Goal: Task Accomplishment & Management: Use online tool/utility

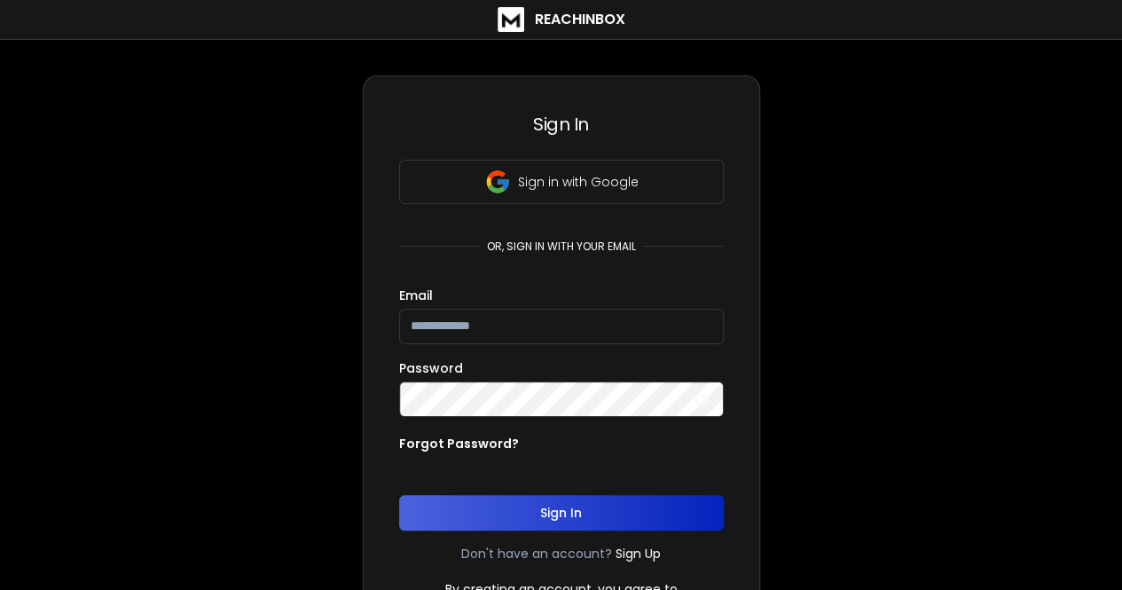
click at [524, 320] on input "email" at bounding box center [561, 326] width 325 height 35
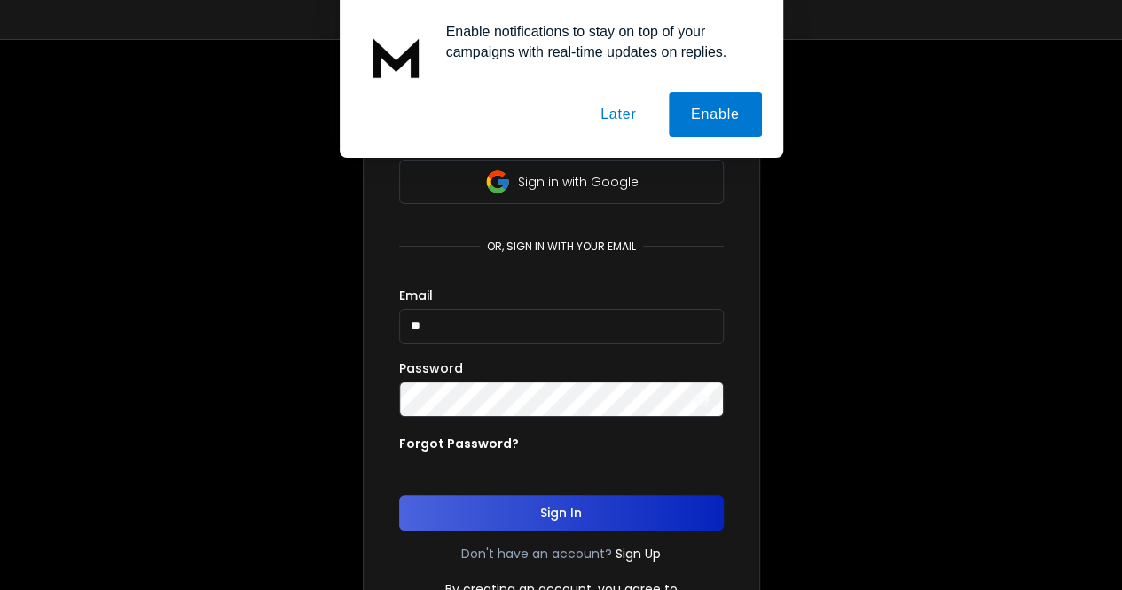
type input "*"
click at [399, 495] on button "Sign In" at bounding box center [561, 512] width 325 height 35
click at [634, 120] on button "Later" at bounding box center [618, 114] width 80 height 44
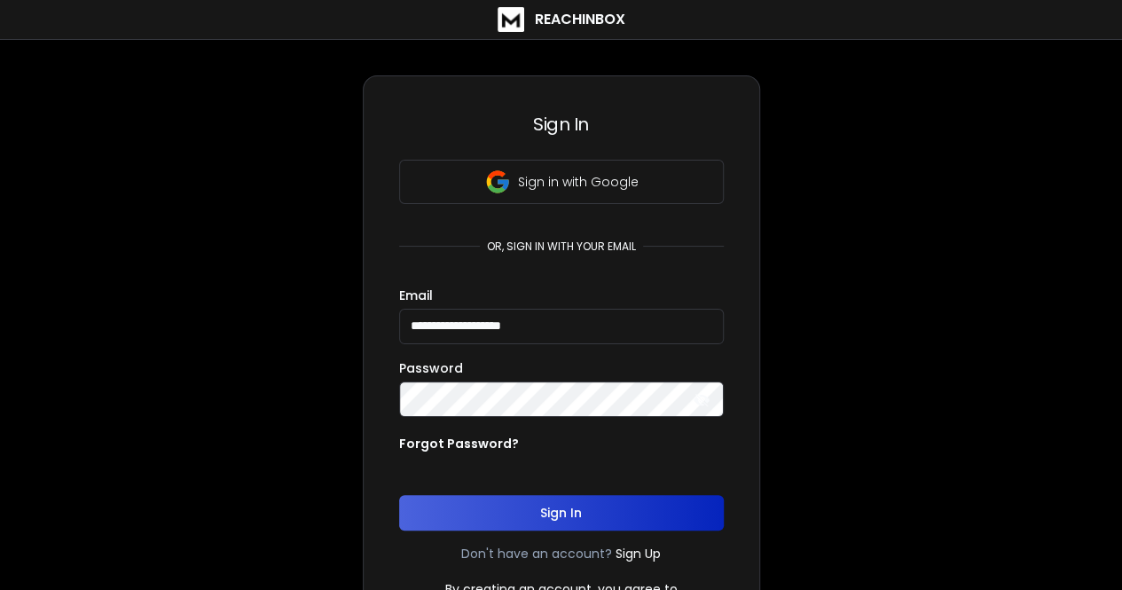
scroll to position [128, 0]
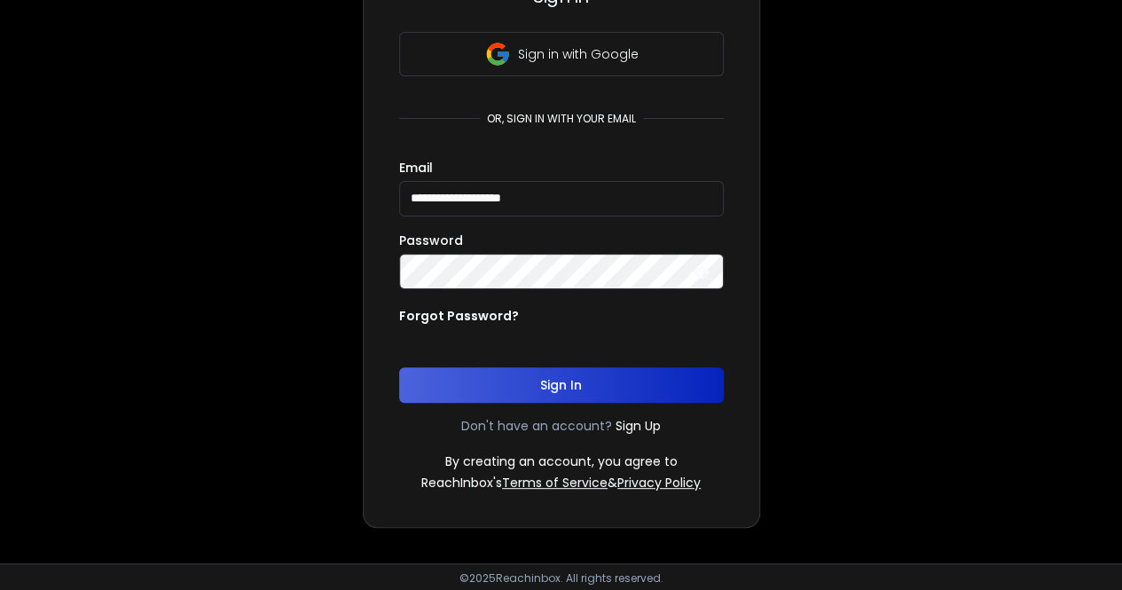
click at [522, 375] on button "Sign In" at bounding box center [561, 384] width 325 height 35
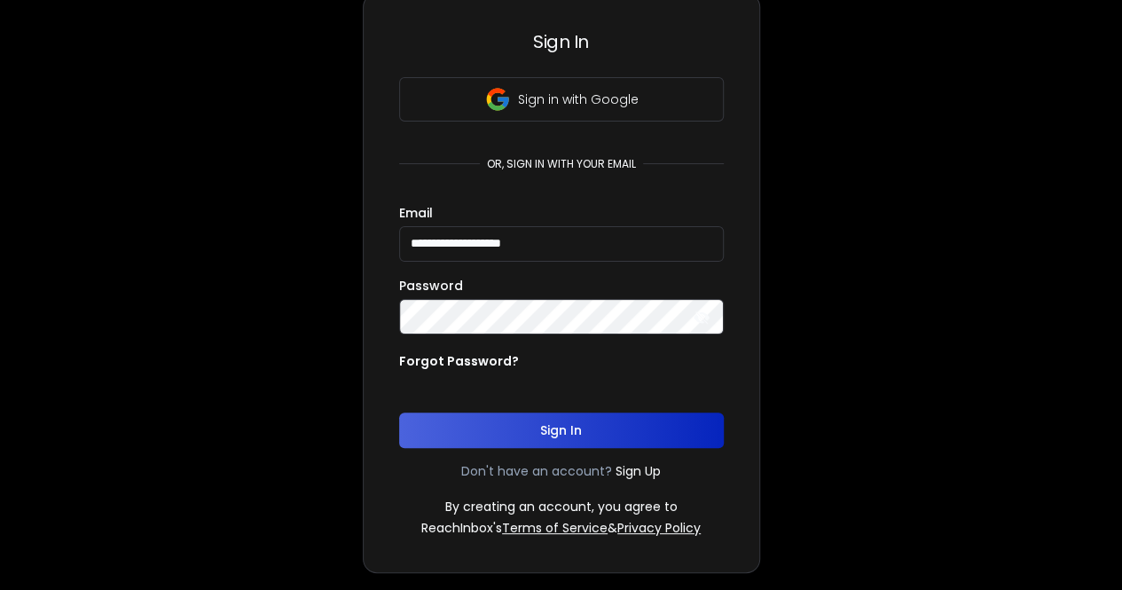
scroll to position [83, 0]
click at [399, 411] on button "Sign In" at bounding box center [561, 428] width 325 height 35
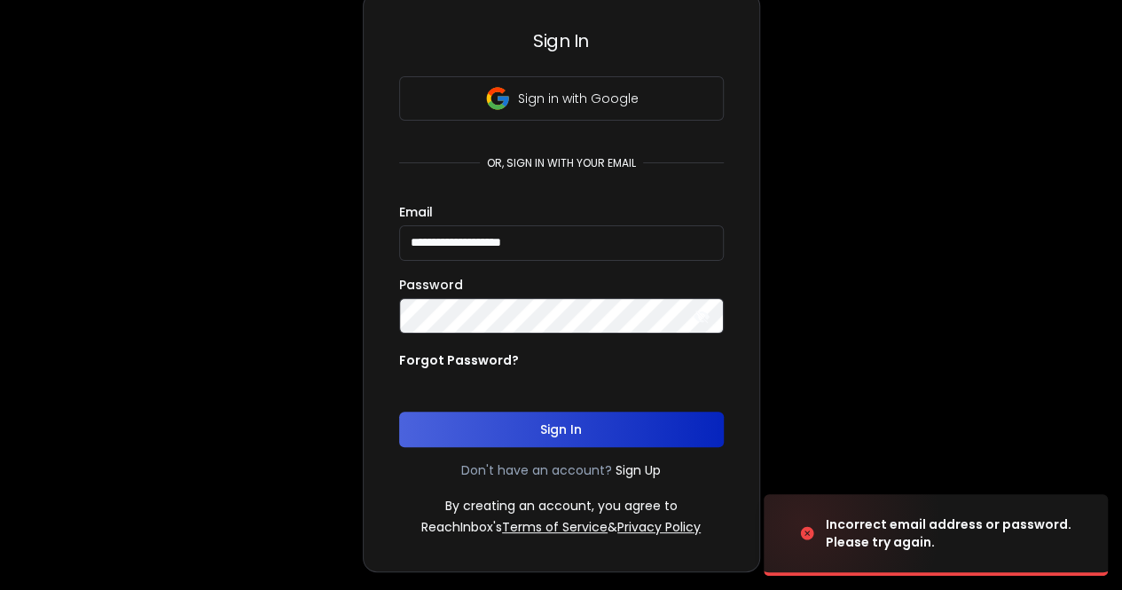
click at [429, 240] on input "**********" at bounding box center [561, 242] width 325 height 35
drag, startPoint x: 429, startPoint y: 240, endPoint x: 357, endPoint y: 251, distance: 72.6
click at [357, 251] on div "**********" at bounding box center [561, 282] width 1122 height 580
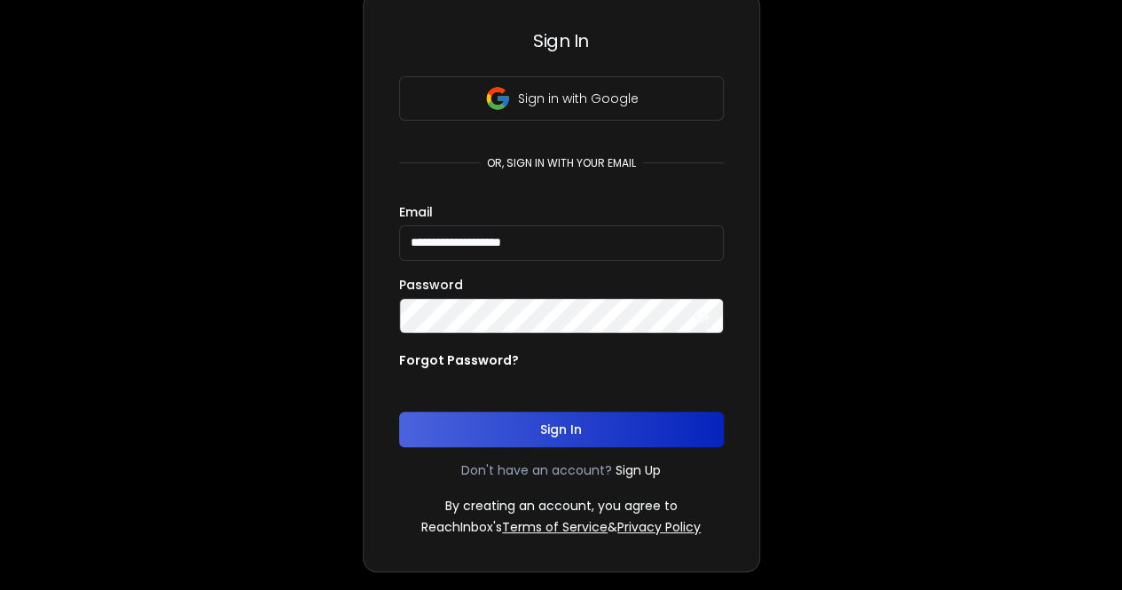
type input "**********"
click at [528, 419] on button "Sign In" at bounding box center [561, 428] width 325 height 35
click at [399, 411] on button "Sign In" at bounding box center [561, 428] width 325 height 35
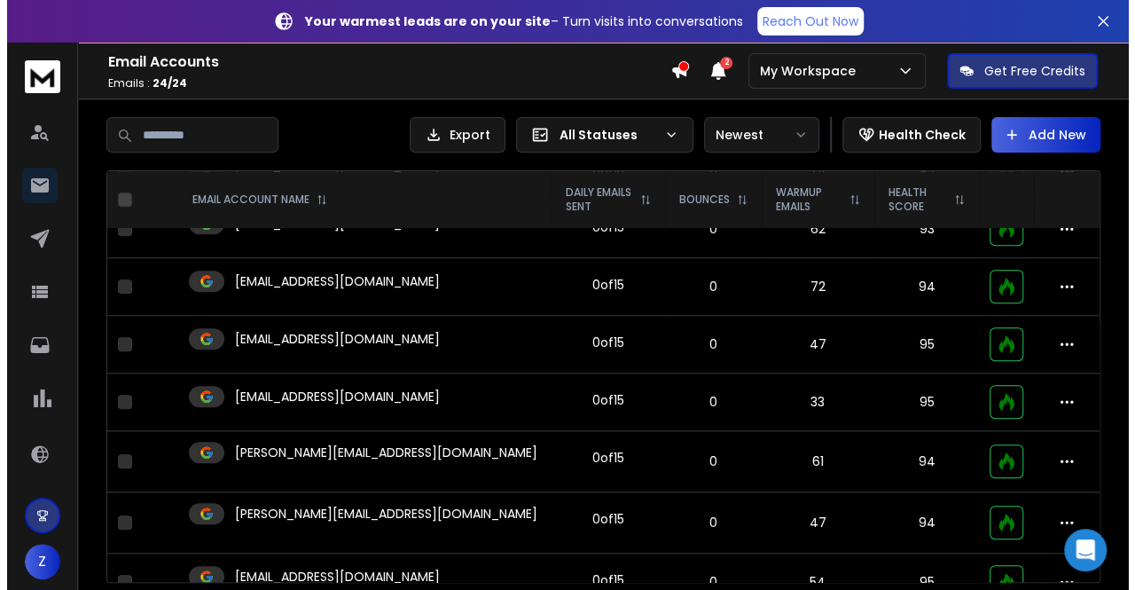
scroll to position [749, 0]
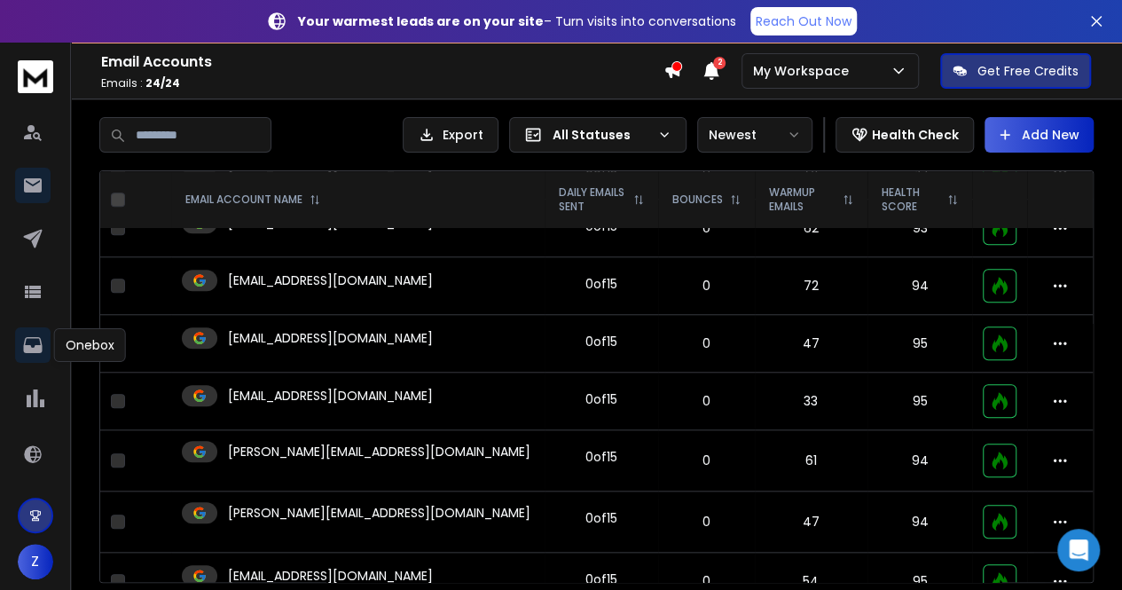
click at [43, 341] on icon at bounding box center [32, 344] width 21 height 21
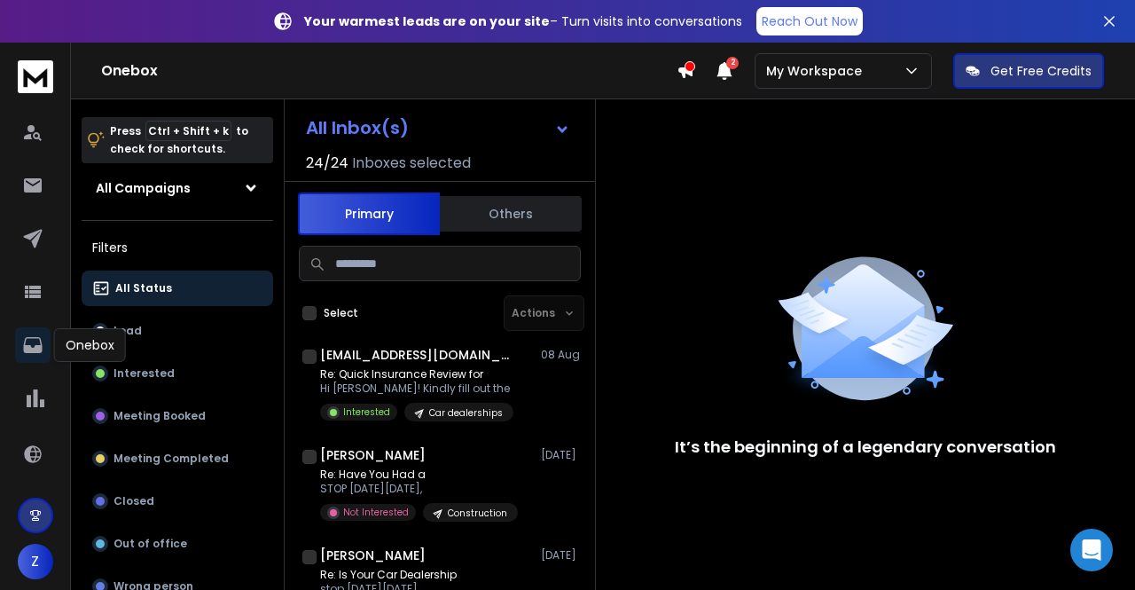
scroll to position [719, 0]
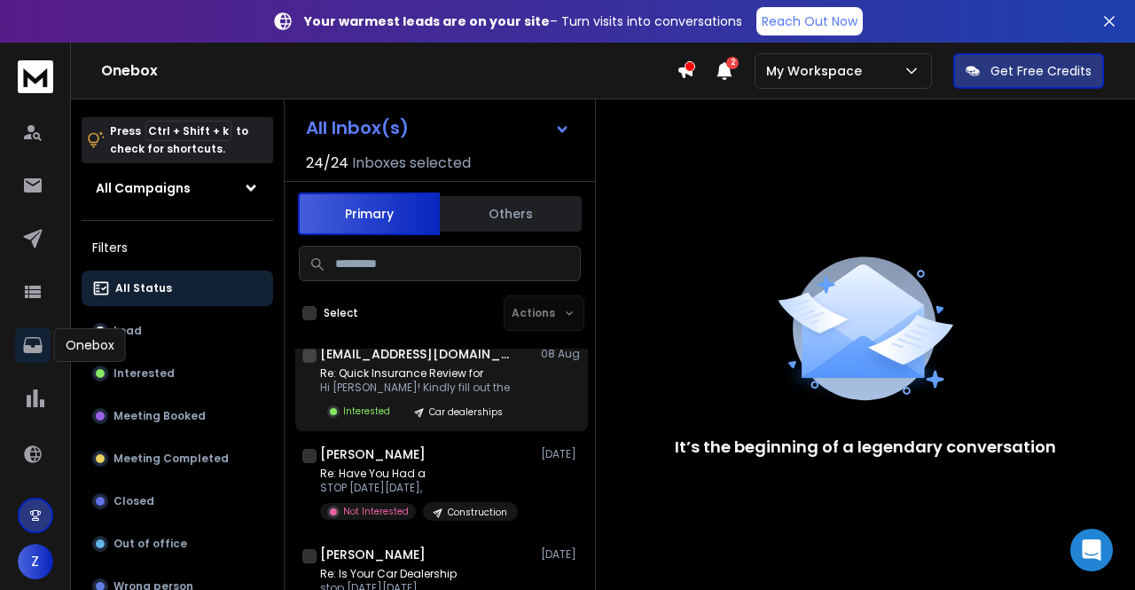
click at [501, 392] on p "Hi Andrey! Kindly fill out the" at bounding box center [416, 387] width 193 height 14
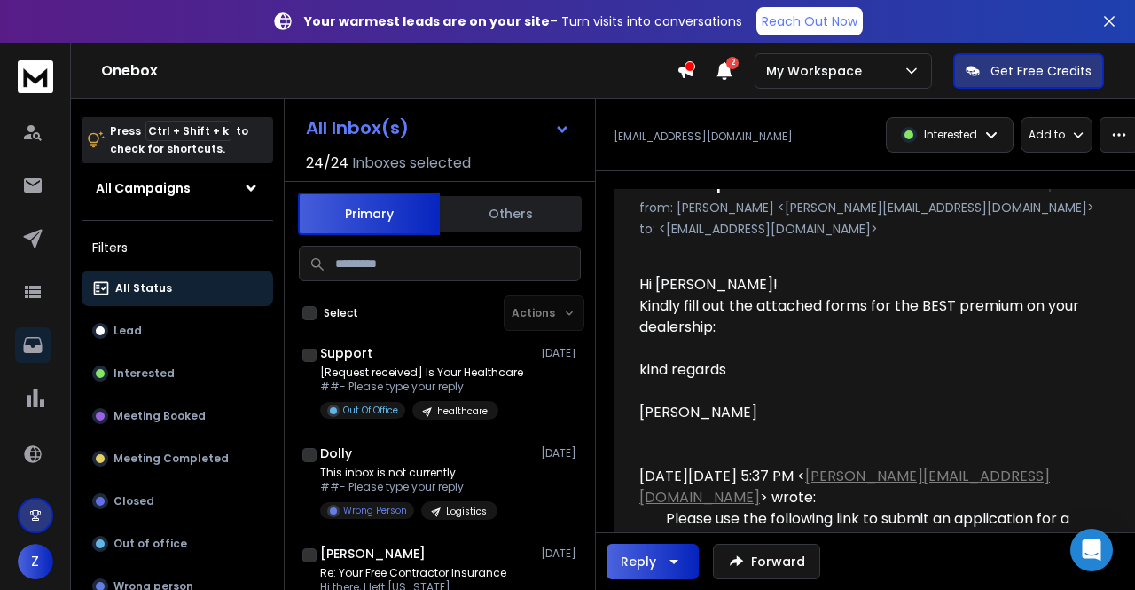
scroll to position [0, 0]
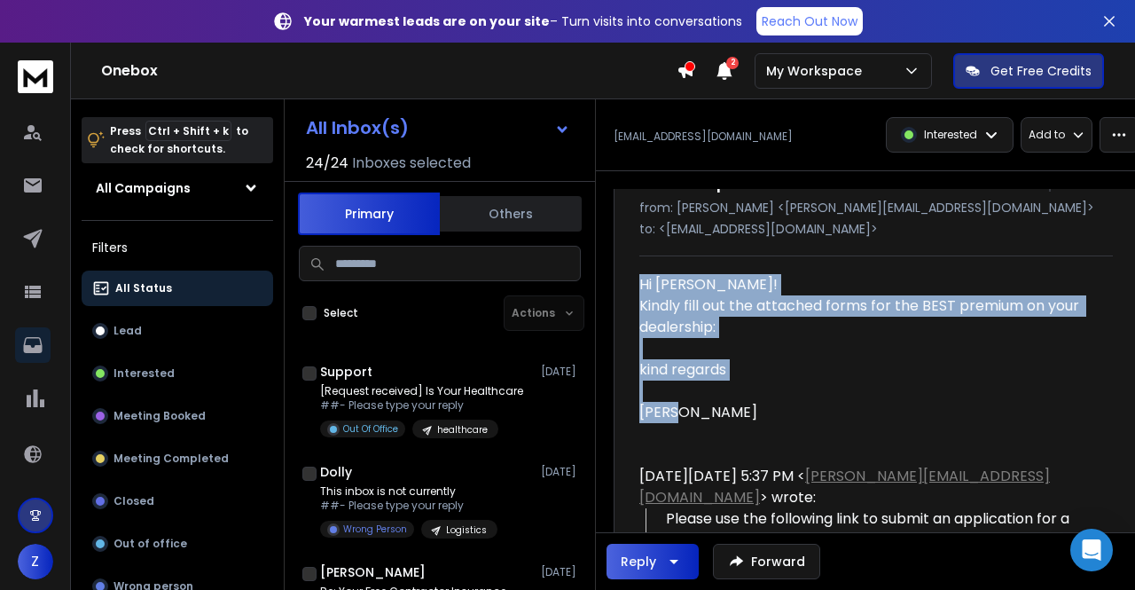
drag, startPoint x: 712, startPoint y: 405, endPoint x: 641, endPoint y: 274, distance: 149.2
click at [641, 274] on div "Hi Andrey! Kindly fill out the attached forms for the BEST premium on your deal…" at bounding box center [876, 487] width 474 height 427
click at [638, 284] on div "Re: Quick Insurance Review for Your Car Dealership 8 August 2025 : 08:45 am Rep…" at bounding box center [876, 509] width 525 height 778
drag, startPoint x: 638, startPoint y: 284, endPoint x: 712, endPoint y: 417, distance: 152.0
click at [712, 417] on div "Re: Quick Insurance Review for Your Car Dealership 8 August 2025 : 08:45 am Rep…" at bounding box center [876, 509] width 525 height 778
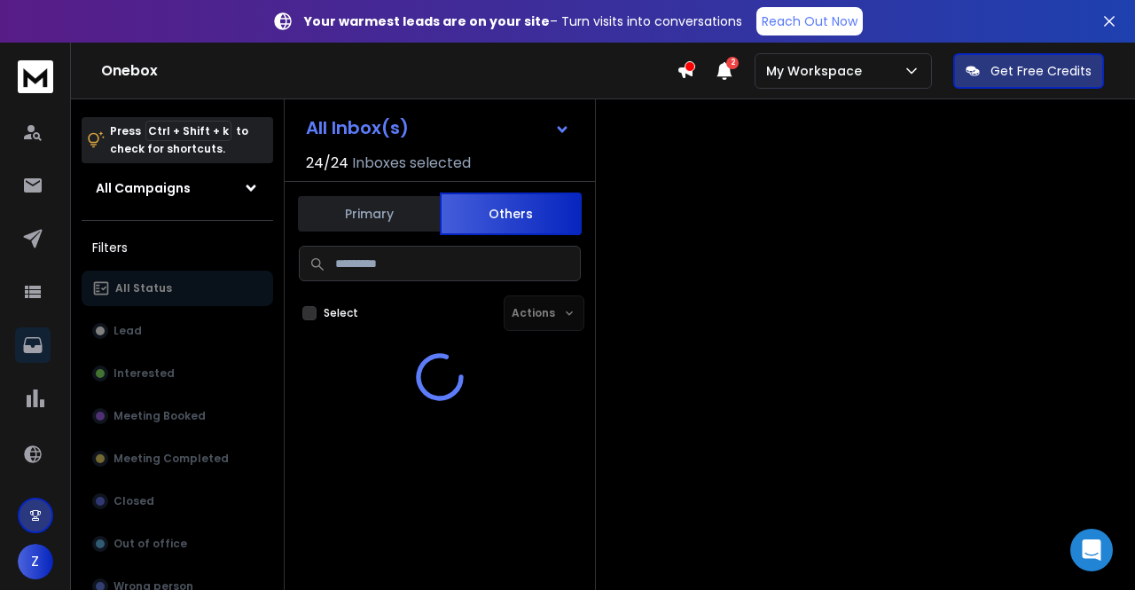
click at [518, 194] on button "Others" at bounding box center [511, 213] width 142 height 43
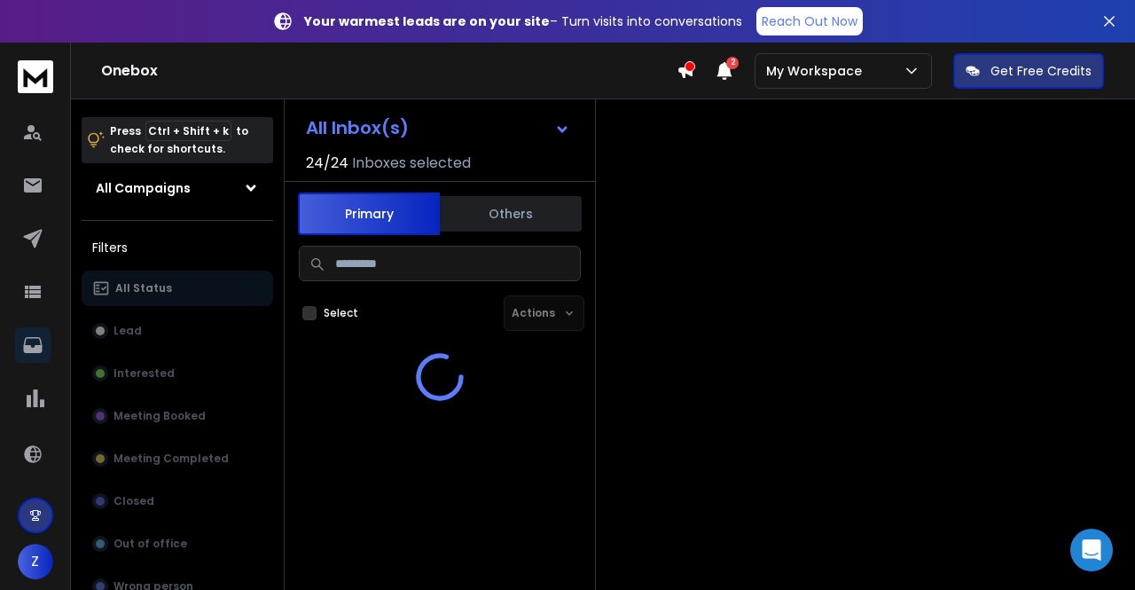
click at [383, 207] on button "Primary" at bounding box center [369, 213] width 142 height 43
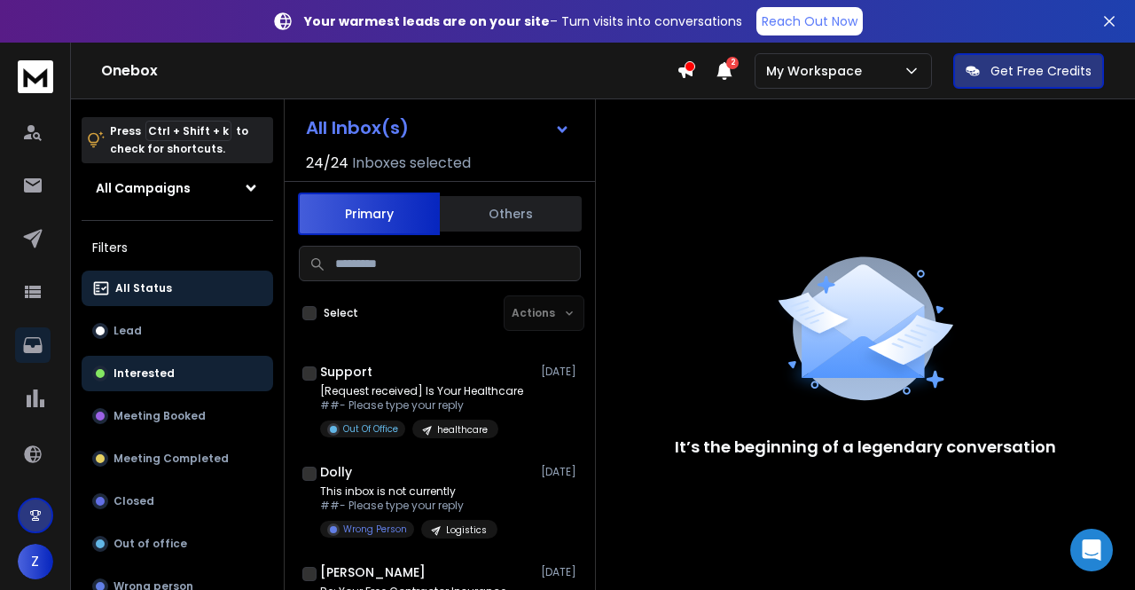
click at [147, 372] on p "Interested" at bounding box center [144, 373] width 61 height 14
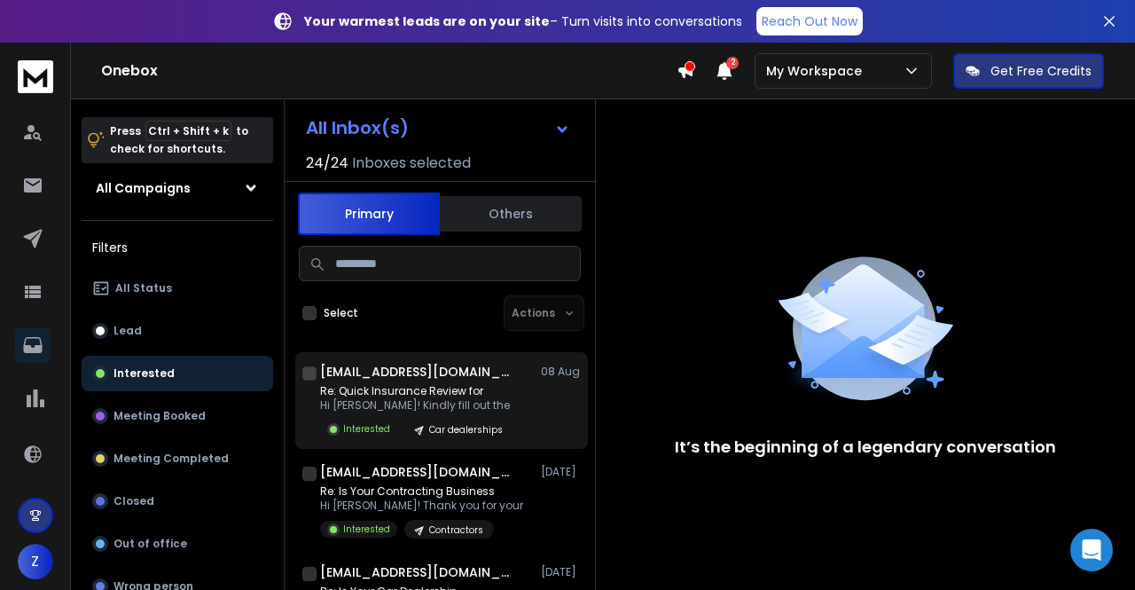
click at [466, 393] on p "Re: Quick Insurance Review for" at bounding box center [416, 391] width 193 height 14
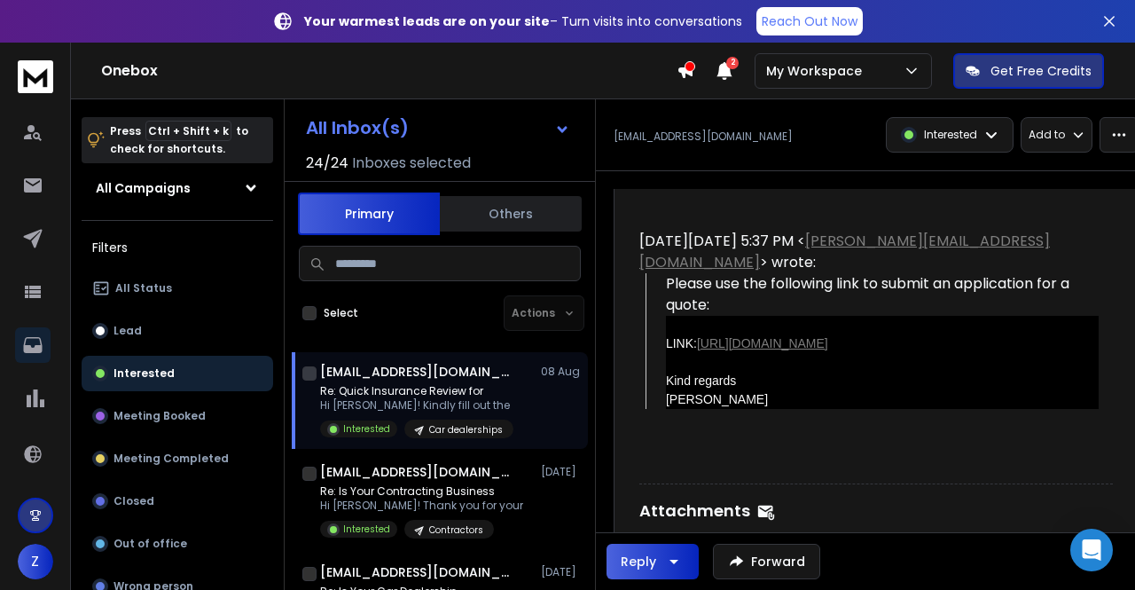
scroll to position [536, 0]
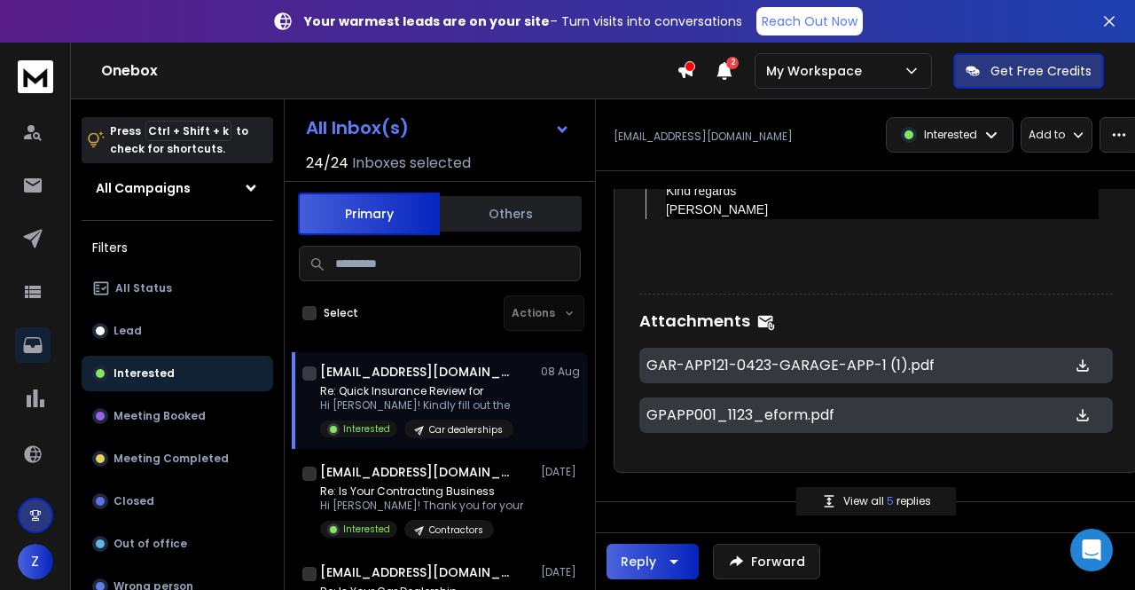
click at [832, 368] on div "GAR-APP121-0423-GARAGE-APP-1 (1).pdf" at bounding box center [845, 365] width 399 height 21
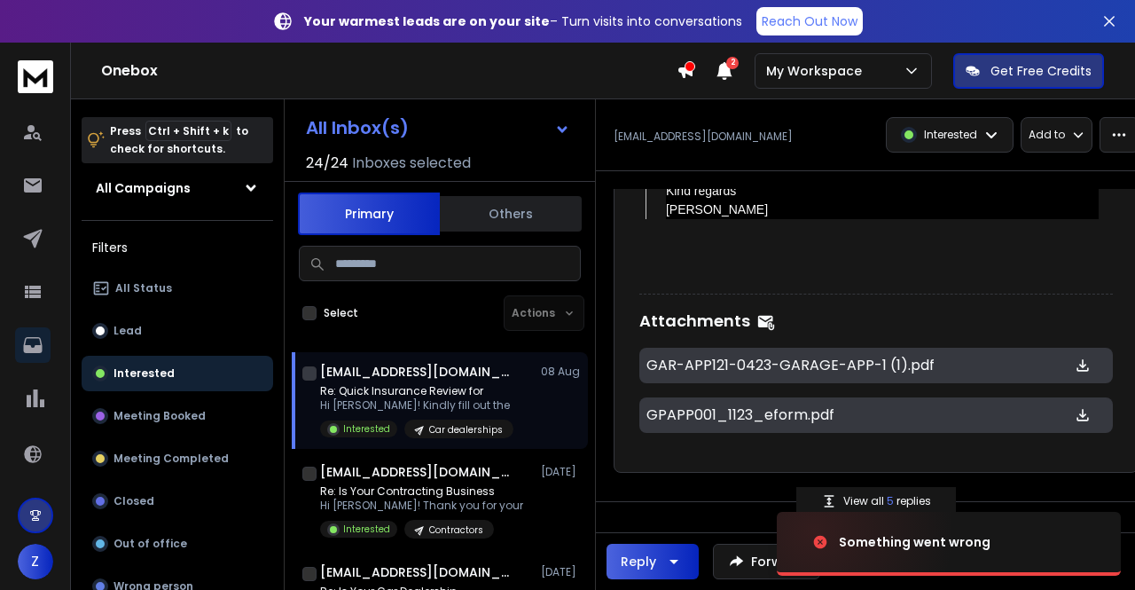
click at [1088, 367] on icon at bounding box center [1082, 365] width 12 height 12
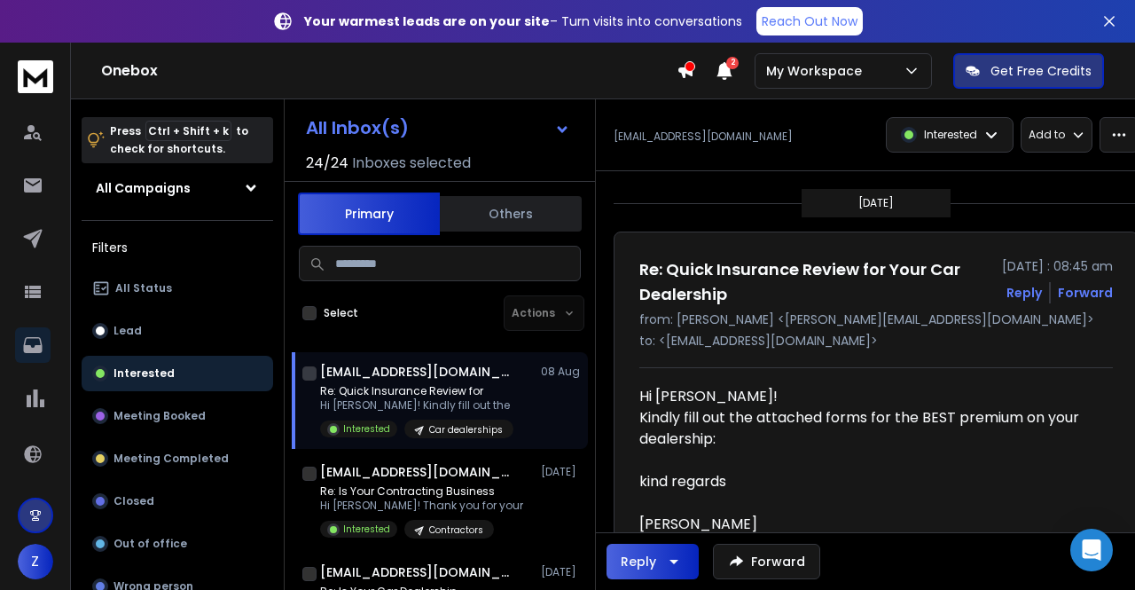
scroll to position [32, 0]
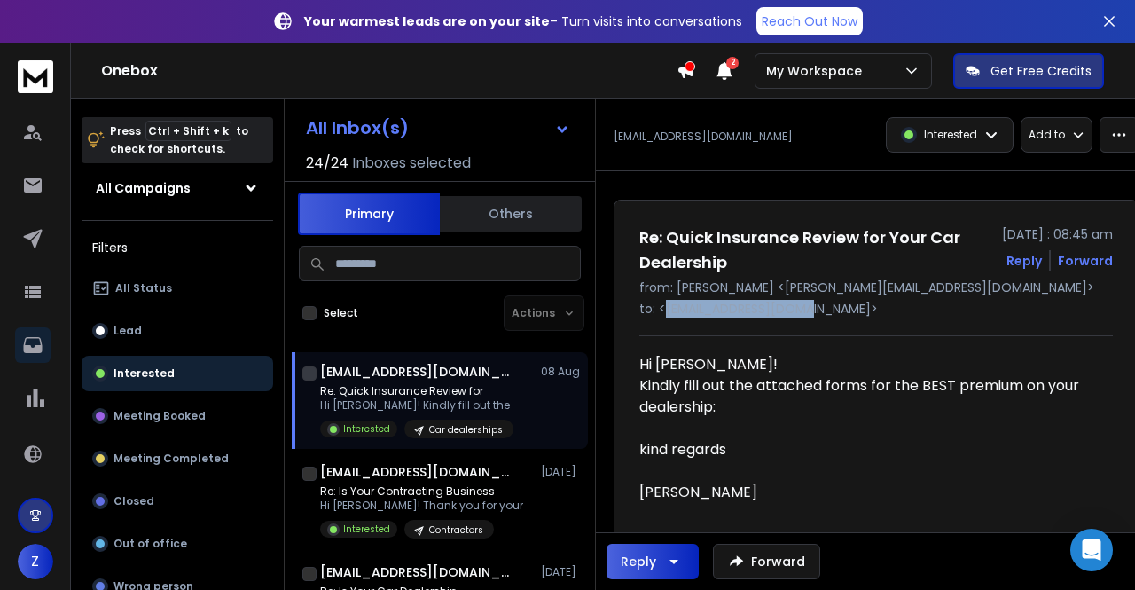
drag, startPoint x: 663, startPoint y: 304, endPoint x: 810, endPoint y: 309, distance: 147.3
click at [810, 309] on p "to: <aysimports@gmail.com>" at bounding box center [876, 309] width 474 height 18
copy p "aysimports@gmail.com"
